Goal: Navigation & Orientation: Find specific page/section

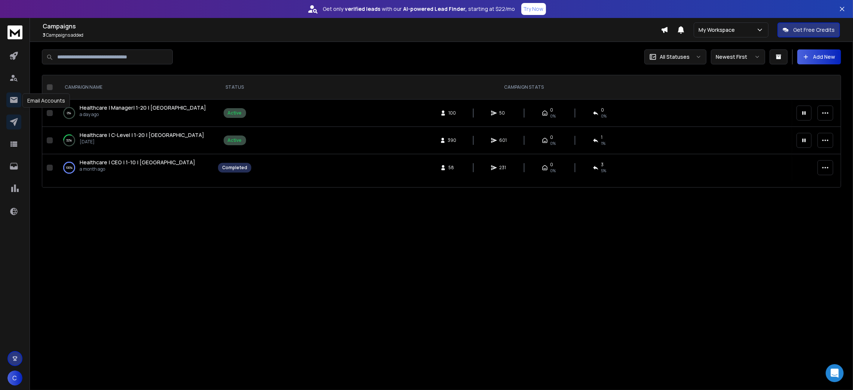
click at [12, 101] on icon at bounding box center [13, 100] width 7 height 6
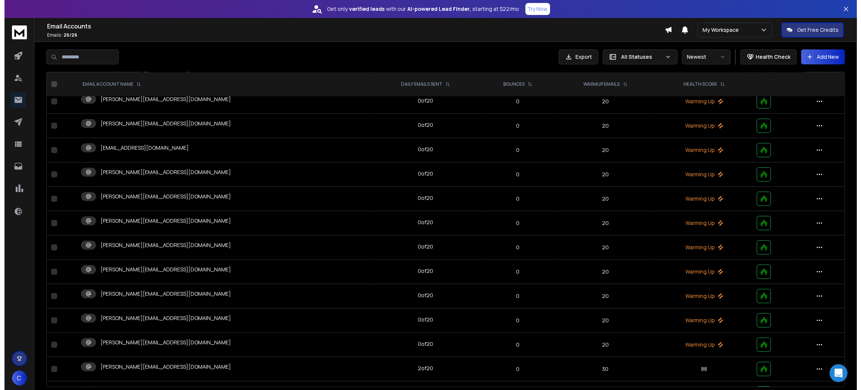
scroll to position [349, 0]
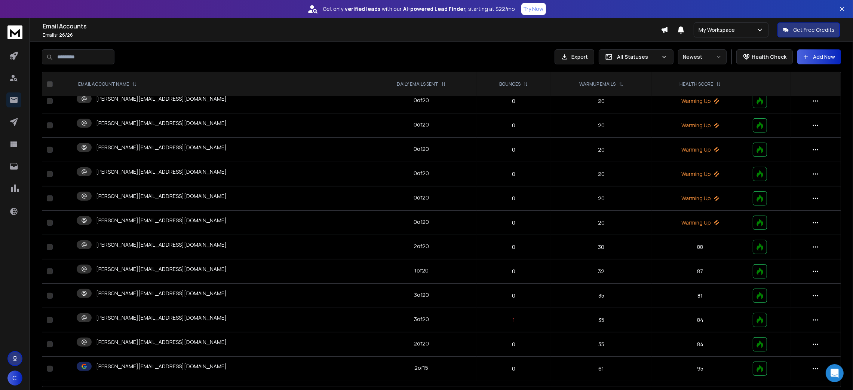
click at [481, 316] on p "1" at bounding box center [513, 319] width 65 height 7
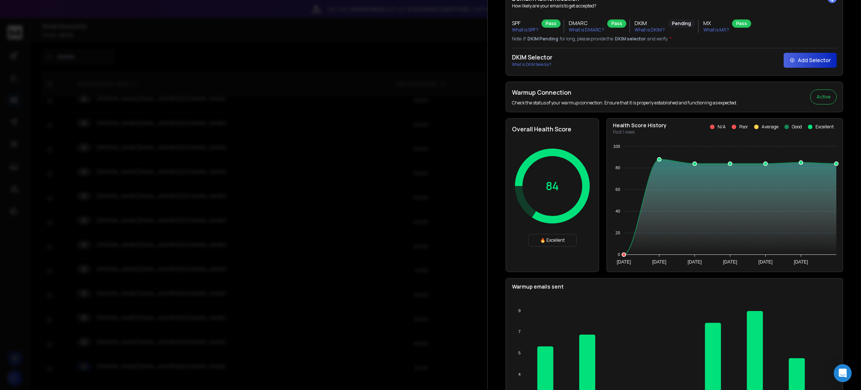
scroll to position [261, 0]
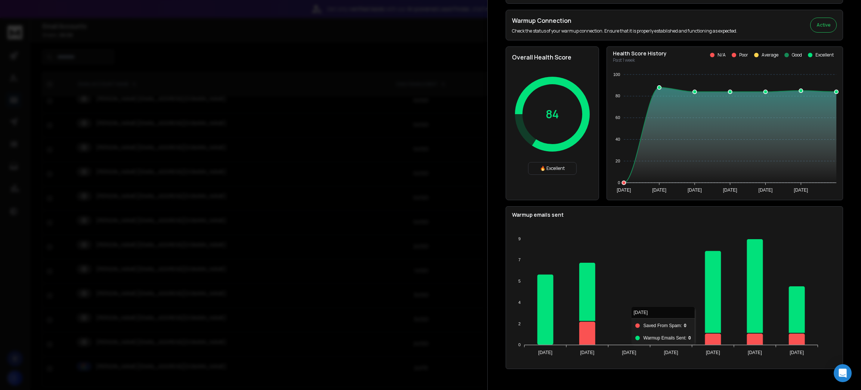
drag, startPoint x: 654, startPoint y: 308, endPoint x: 633, endPoint y: 301, distance: 22.3
click at [633, 301] on foreignobject at bounding box center [673, 292] width 322 height 131
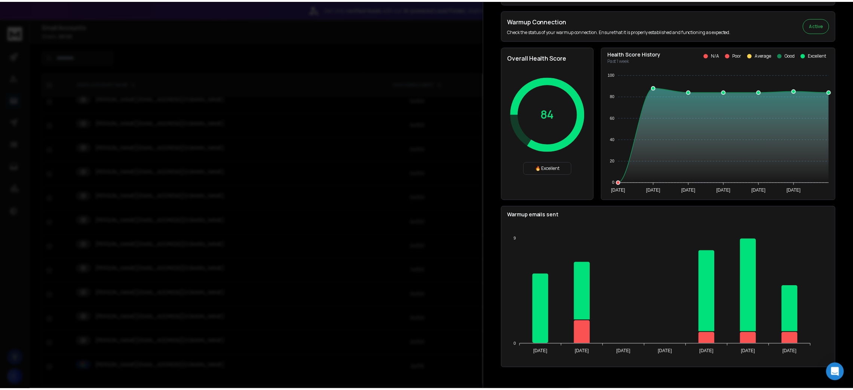
scroll to position [204, 0]
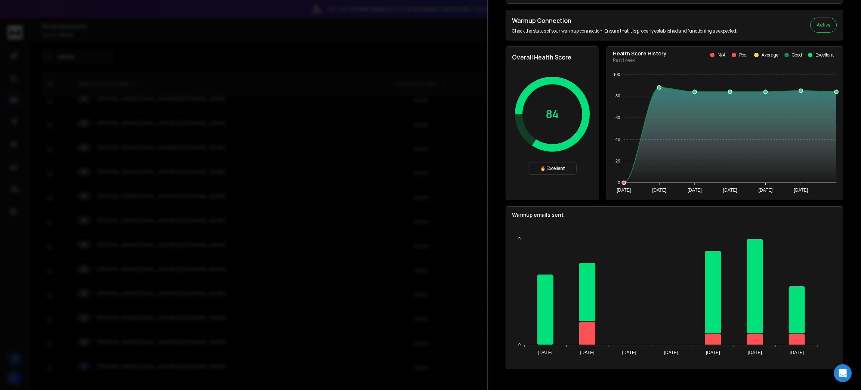
click at [356, 131] on div at bounding box center [430, 195] width 861 height 390
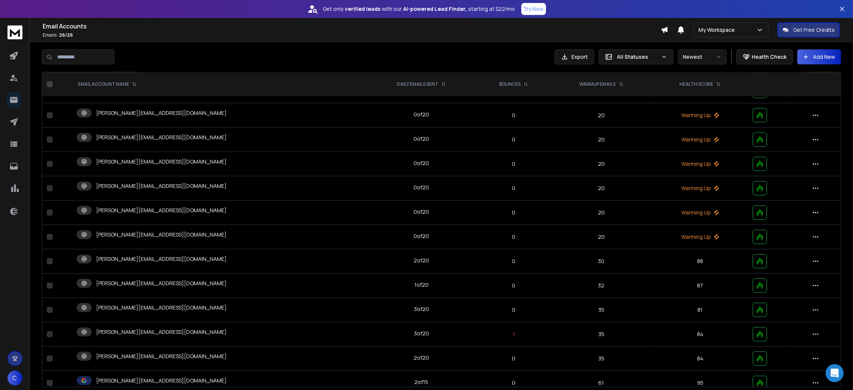
scroll to position [349, 0]
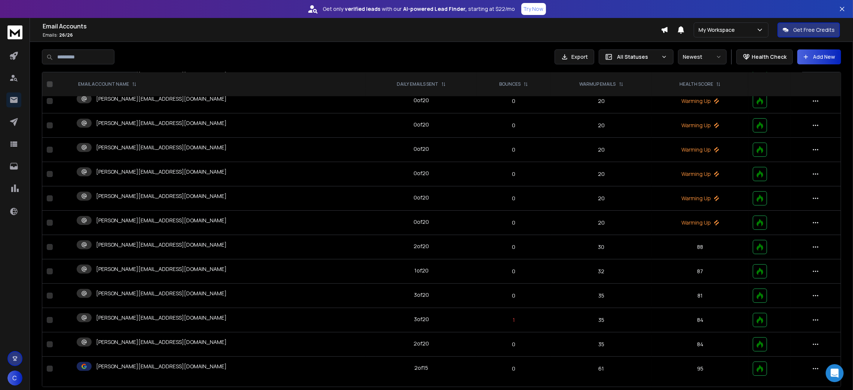
click at [108, 188] on td "emily@conviernetwork.org" at bounding box center [219, 198] width 294 height 24
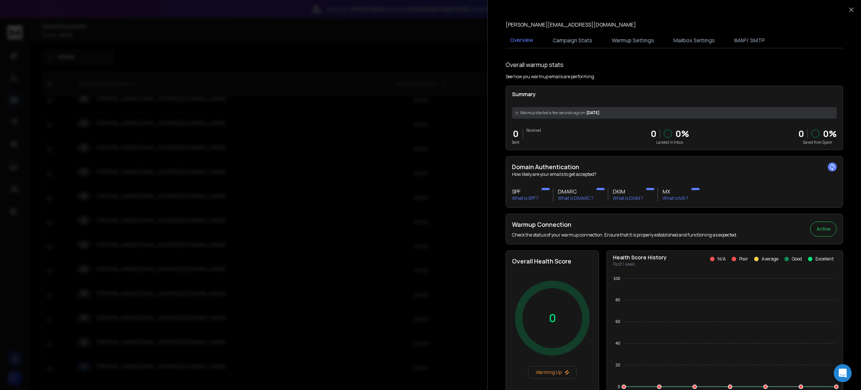
click at [0, 145] on div at bounding box center [430, 195] width 861 height 390
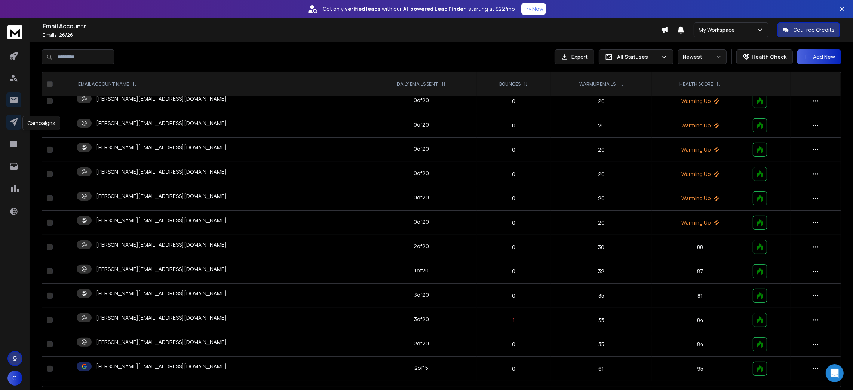
click at [13, 126] on icon at bounding box center [13, 121] width 9 height 9
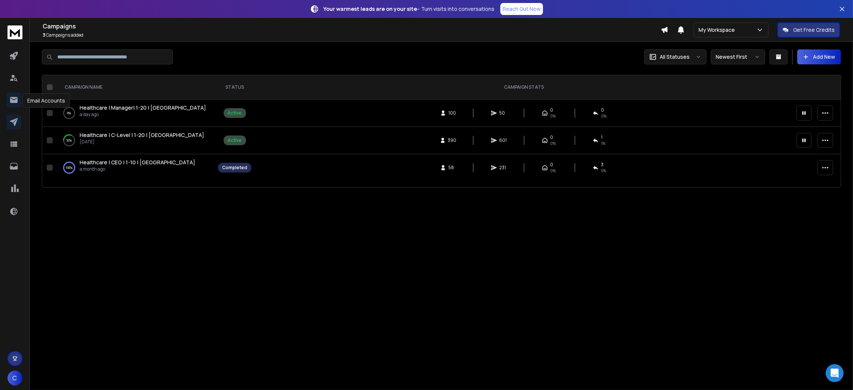
click at [11, 101] on icon at bounding box center [13, 100] width 7 height 6
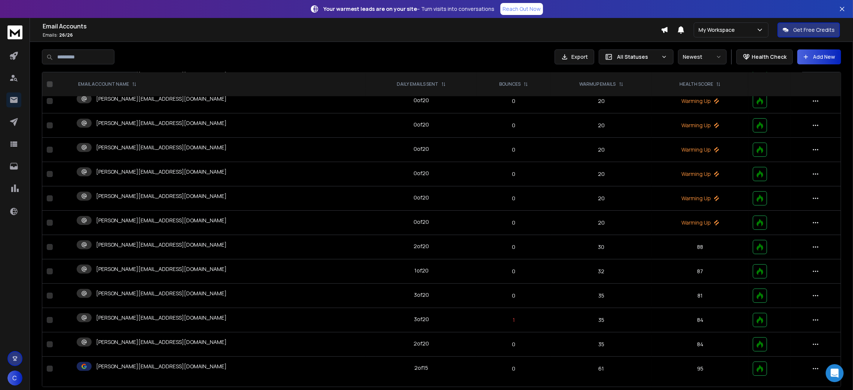
scroll to position [349, 0]
